Goal: Task Accomplishment & Management: Manage account settings

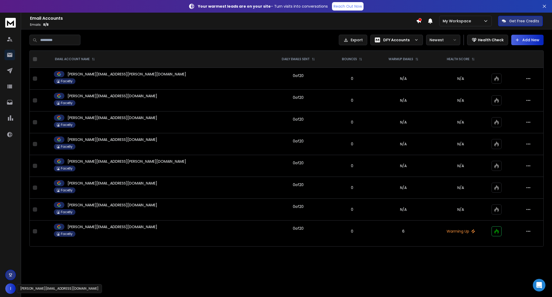
click at [19, 289] on div "[PERSON_NAME][EMAIL_ADDRESS][DOMAIN_NAME]" at bounding box center [59, 288] width 85 height 9
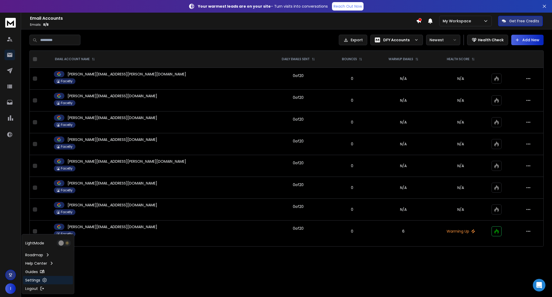
click at [49, 276] on div "Settings" at bounding box center [48, 280] width 50 height 8
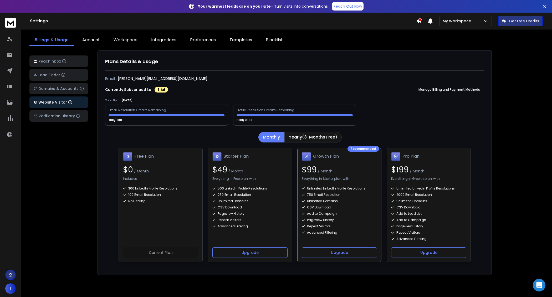
click at [42, 96] on button "Website Visitor" at bounding box center [58, 102] width 59 height 12
click at [68, 86] on button "Domains & Accounts" at bounding box center [58, 89] width 59 height 12
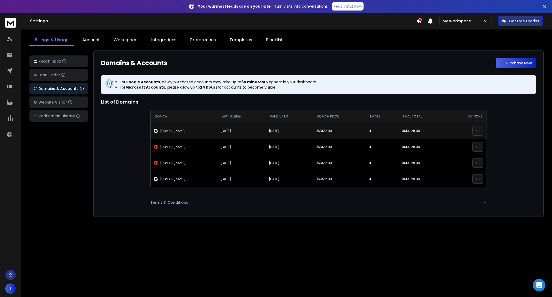
scroll to position [22, 0]
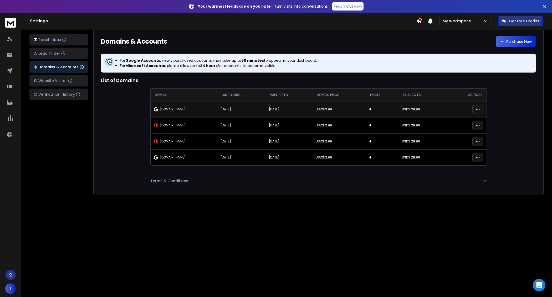
click at [179, 108] on div "facetlyupdates.com" at bounding box center [184, 109] width 61 height 4
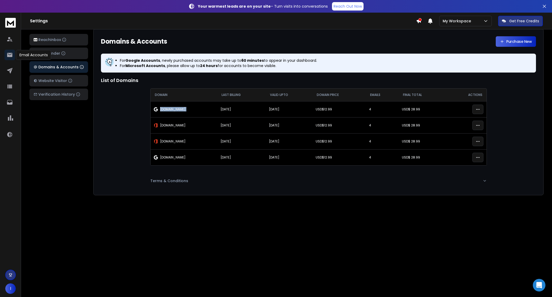
click at [11, 52] on icon at bounding box center [10, 55] width 6 height 6
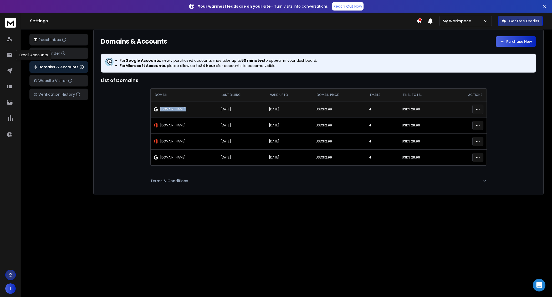
click at [169, 107] on div "facetlyupdates.com" at bounding box center [184, 109] width 61 height 4
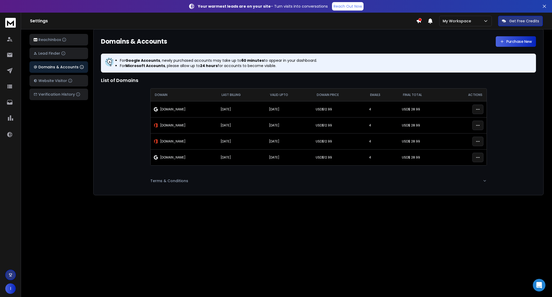
click at [516, 18] on p "Get Free Credits" at bounding box center [524, 20] width 30 height 5
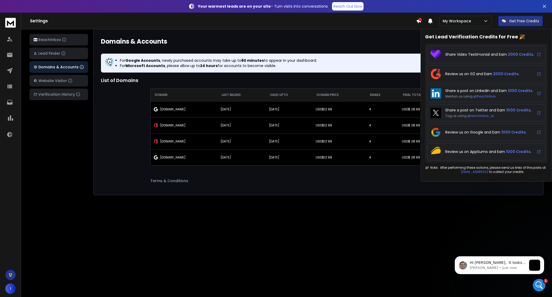
scroll to position [0, 0]
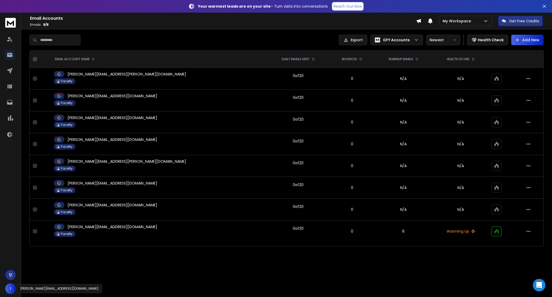
click at [12, 292] on span "I" at bounding box center [10, 288] width 11 height 11
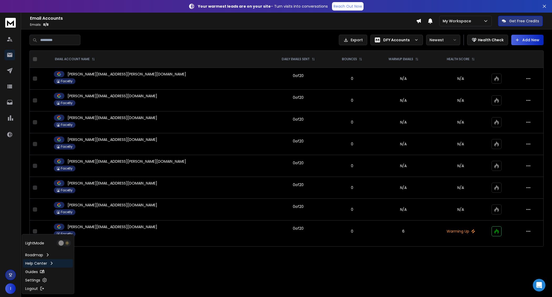
type button "on"
click at [41, 279] on div "Settings" at bounding box center [48, 280] width 50 height 8
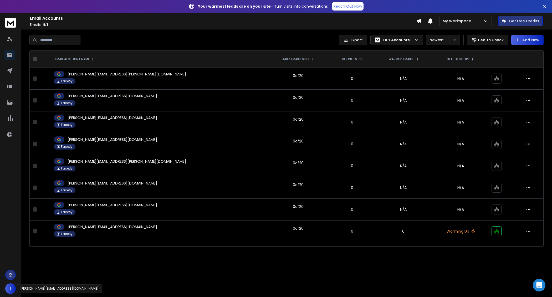
click at [8, 290] on span "I" at bounding box center [10, 288] width 11 height 11
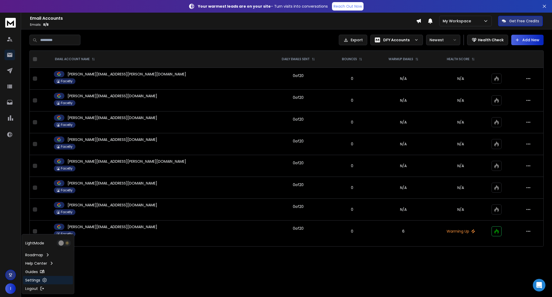
click at [38, 279] on p "Settings" at bounding box center [32, 280] width 15 height 5
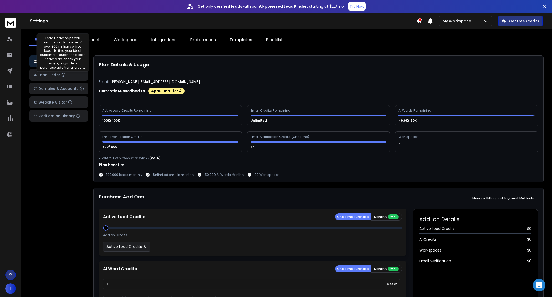
click at [67, 83] on button "Domains & Accounts" at bounding box center [58, 89] width 59 height 12
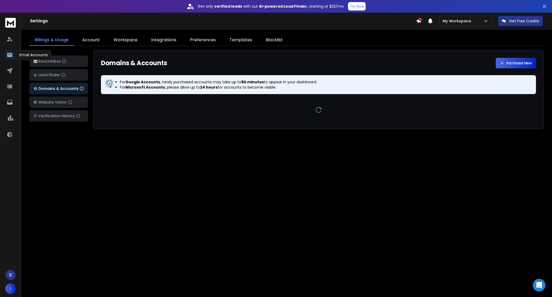
click at [11, 55] on icon at bounding box center [9, 55] width 5 height 4
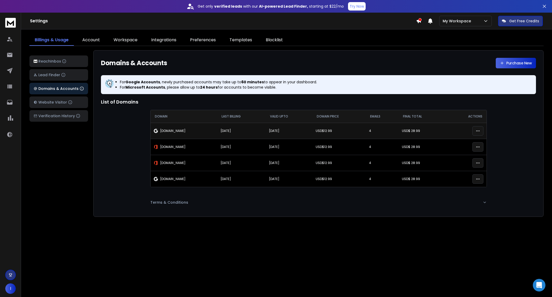
click at [171, 129] on div "facetlyupdates.com" at bounding box center [184, 131] width 61 height 4
copy div "facetlyupdates.com"
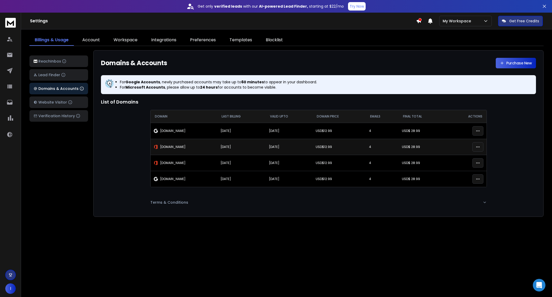
click at [166, 145] on div "eventsbyfacetly.com" at bounding box center [184, 147] width 61 height 4
copy div "eventsbyfacetly.com"
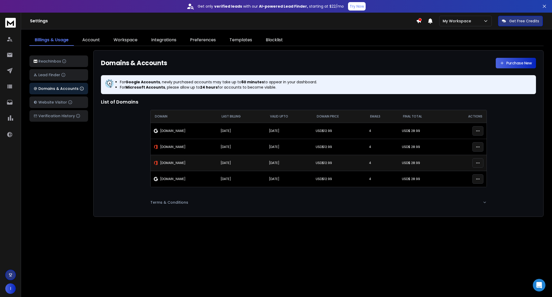
click at [167, 162] on div "facetlyinbox.com" at bounding box center [184, 163] width 61 height 4
copy div "facetlyinbox.com"
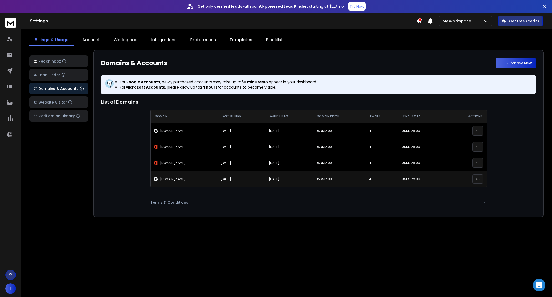
click at [179, 178] on div "facetlyevents.com" at bounding box center [184, 179] width 61 height 4
copy div "facetlyevents.com"
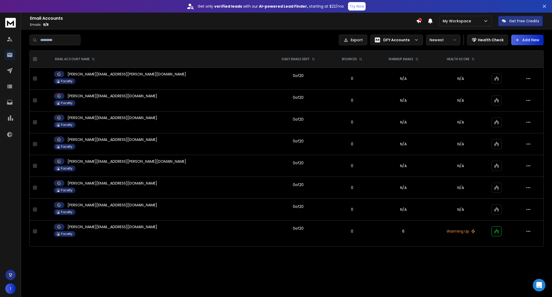
click at [398, 44] on div "DFY Accounts" at bounding box center [396, 40] width 53 height 11
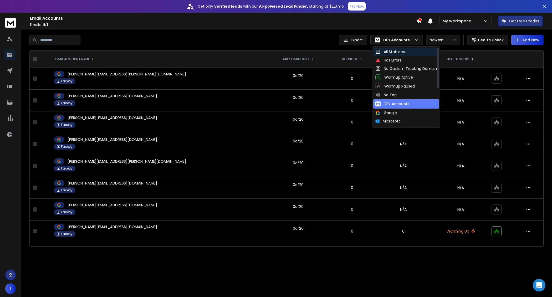
click at [406, 54] on div "All Statuses" at bounding box center [406, 52] width 66 height 8
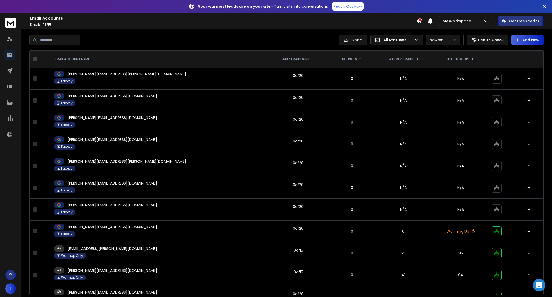
click at [385, 43] on div "All Statuses" at bounding box center [396, 40] width 53 height 11
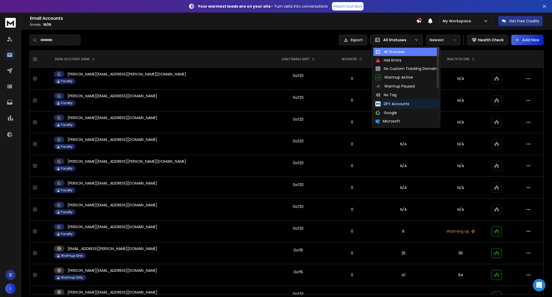
click at [391, 104] on div "DFY Accounts" at bounding box center [392, 104] width 34 height 6
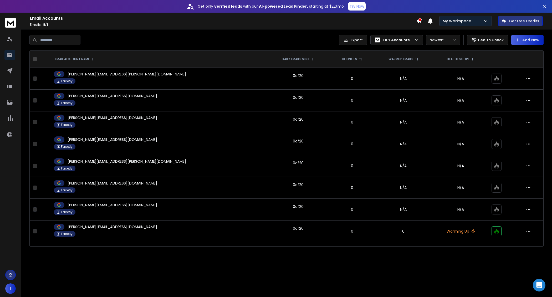
click at [460, 26] on button "My Workspace" at bounding box center [465, 21] width 53 height 11
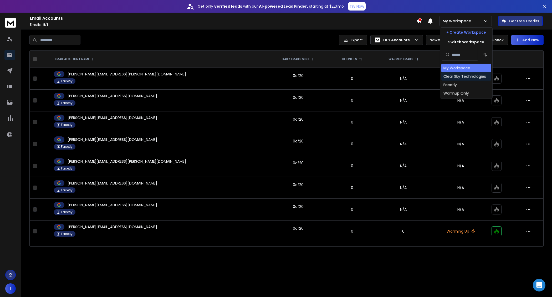
click at [464, 76] on div "Clear Sky Technologies" at bounding box center [465, 76] width 43 height 5
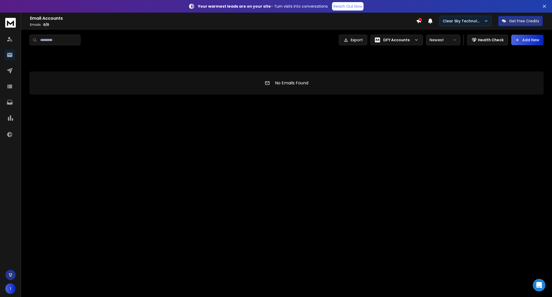
click at [450, 26] on button "Clear Sky Technologies" at bounding box center [465, 21] width 53 height 11
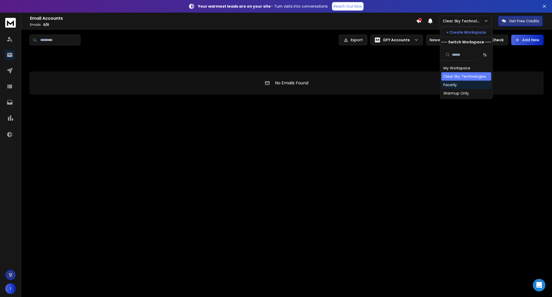
click at [462, 87] on div "Facetly" at bounding box center [466, 85] width 50 height 8
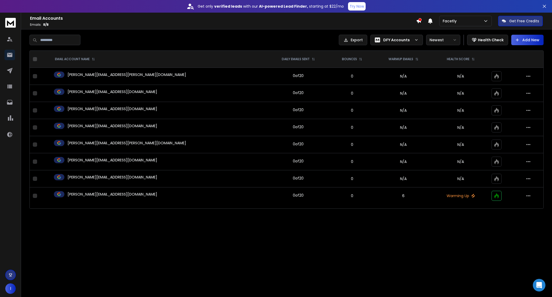
click at [460, 27] on div "Email Accounts Emails : 8 / 8 Facetly Get Free Credits" at bounding box center [276, 21] width 552 height 17
click at [465, 23] on div "Facetly" at bounding box center [466, 20] width 46 height 5
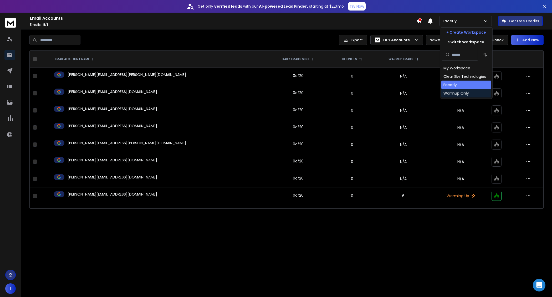
click at [452, 94] on div "Warmup Only" at bounding box center [457, 93] width 26 height 5
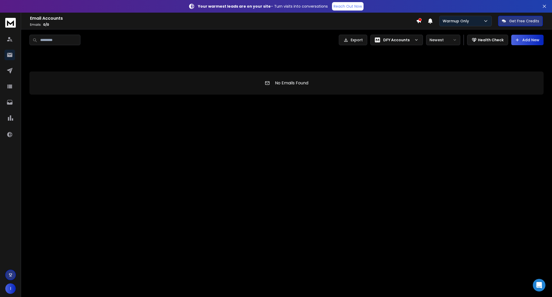
click at [473, 25] on button "Warmup Only" at bounding box center [465, 21] width 53 height 11
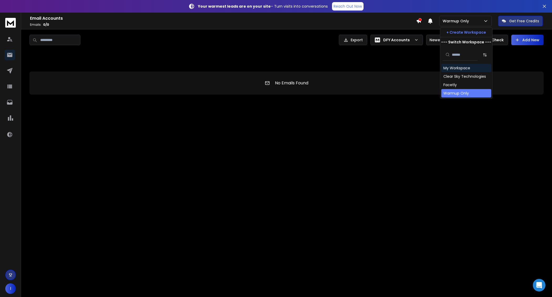
click at [460, 70] on div "My Workspace" at bounding box center [466, 68] width 50 height 8
